Goal: Navigation & Orientation: Find specific page/section

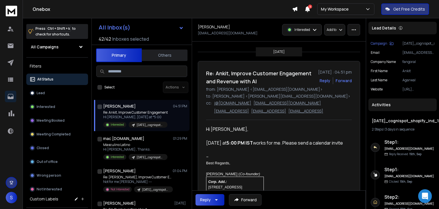
scroll to position [57, 0]
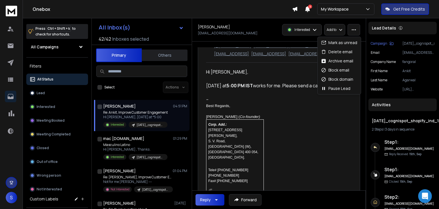
click at [355, 31] on icon "button" at bounding box center [353, 29] width 5 height 5
click at [321, 132] on table "Corp. Add.: [STREET_ADDRESS][PERSON_NAME] Road, [GEOGRAPHIC_DATA] (W), [GEOGRAP…" at bounding box center [265, 162] width 119 height 86
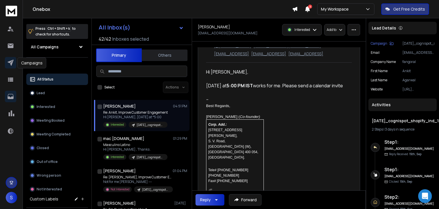
click at [11, 62] on icon at bounding box center [10, 62] width 7 height 7
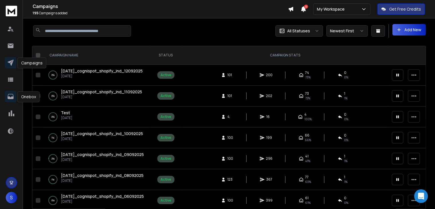
click at [13, 96] on icon at bounding box center [10, 96] width 6 height 5
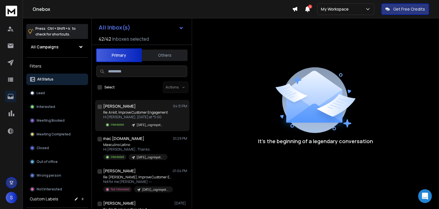
click at [144, 110] on div "[PERSON_NAME] 04:51 PM Re: Ankit, Improve Customer Engagement Hi [PERSON_NAME],…" at bounding box center [145, 115] width 84 height 24
